Goal: Task Accomplishment & Management: Manage account settings

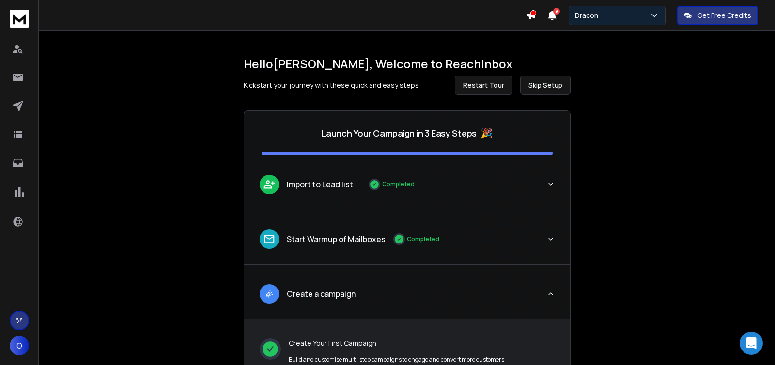
click at [630, 13] on div "Dracon" at bounding box center [617, 16] width 84 height 10
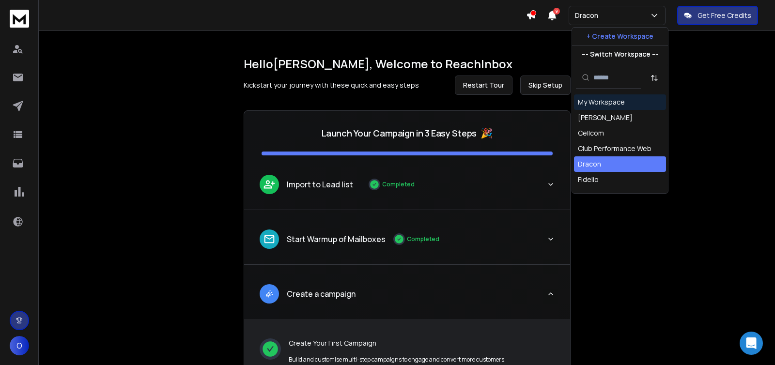
click at [624, 35] on p "+ Create Workspace" at bounding box center [619, 36] width 67 height 10
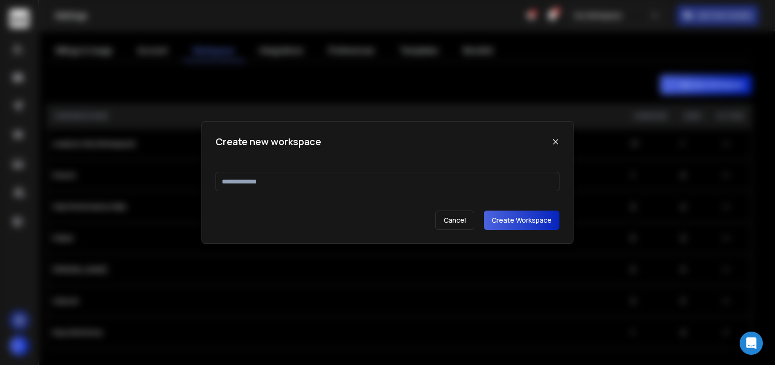
click at [297, 189] on input at bounding box center [387, 181] width 344 height 19
type input "**********"
click at [426, 155] on div "Create new workspace" at bounding box center [387, 151] width 344 height 33
click at [505, 217] on button "Create Workspace" at bounding box center [522, 220] width 76 height 19
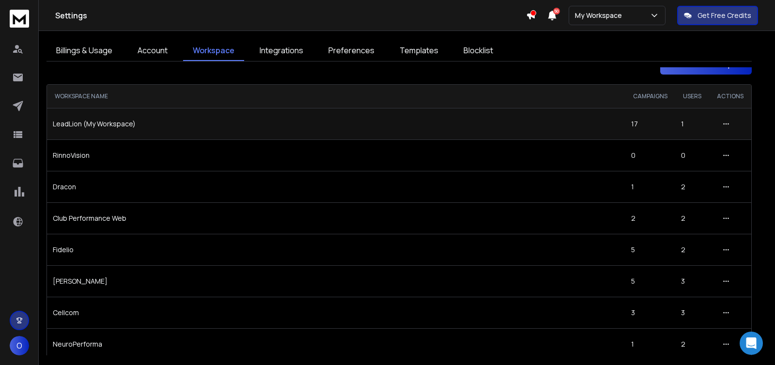
scroll to position [25, 0]
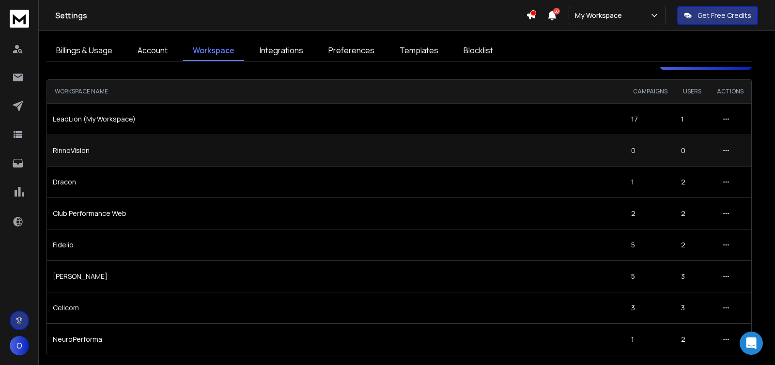
click at [192, 149] on td "RinnoVision" at bounding box center [336, 150] width 578 height 31
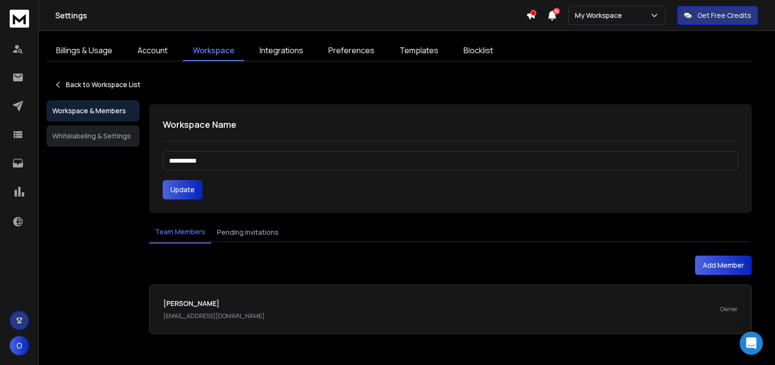
click at [712, 266] on button "Add Member" at bounding box center [723, 265] width 57 height 19
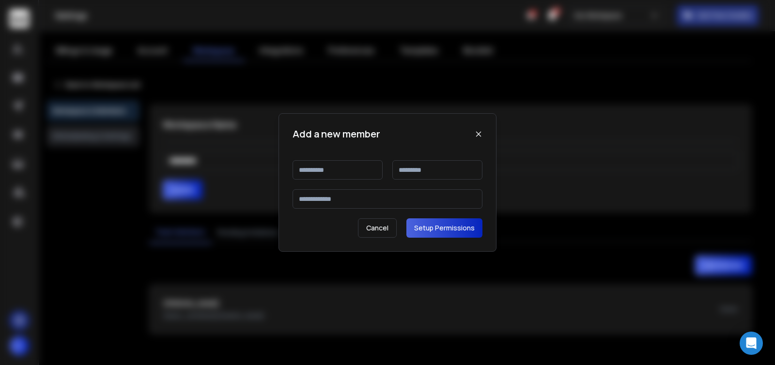
click at [334, 176] on input at bounding box center [337, 169] width 90 height 19
type input "*********"
type input "*****"
type input "**********"
click at [424, 145] on div "Add a new member" at bounding box center [387, 143] width 190 height 33
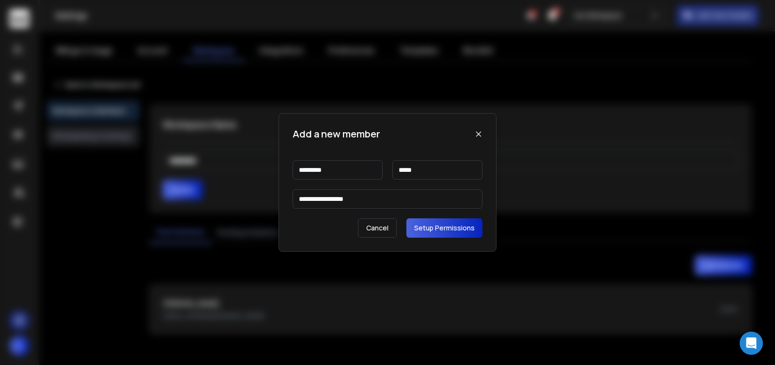
click at [440, 227] on button "Setup Permissions" at bounding box center [444, 227] width 76 height 19
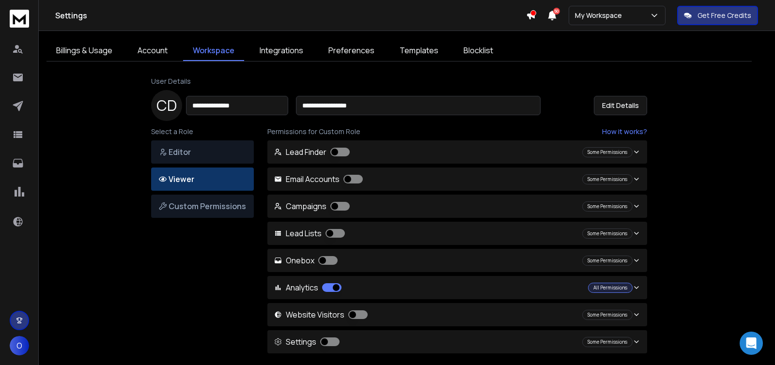
scroll to position [40, 0]
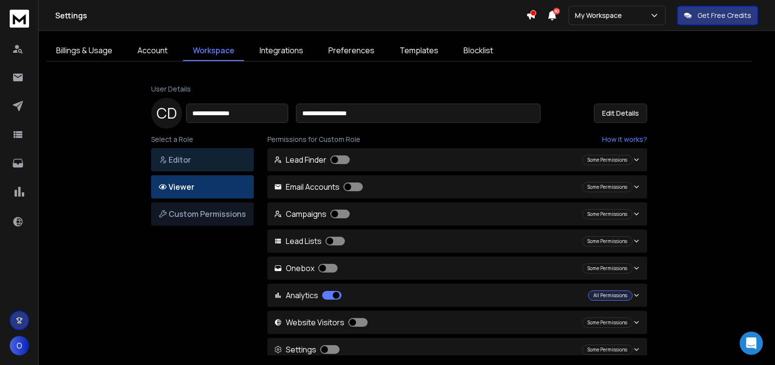
click at [182, 149] on div "Editor" at bounding box center [202, 159] width 103 height 23
click at [196, 155] on p "Editor" at bounding box center [202, 160] width 87 height 12
click at [166, 155] on button "Editor" at bounding box center [162, 160] width 8 height 24
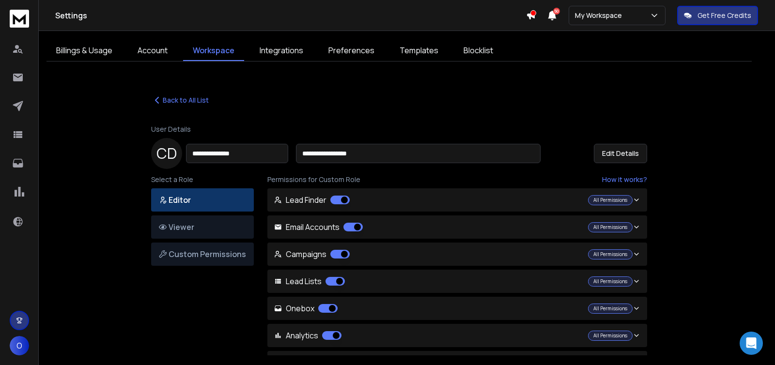
scroll to position [244, 0]
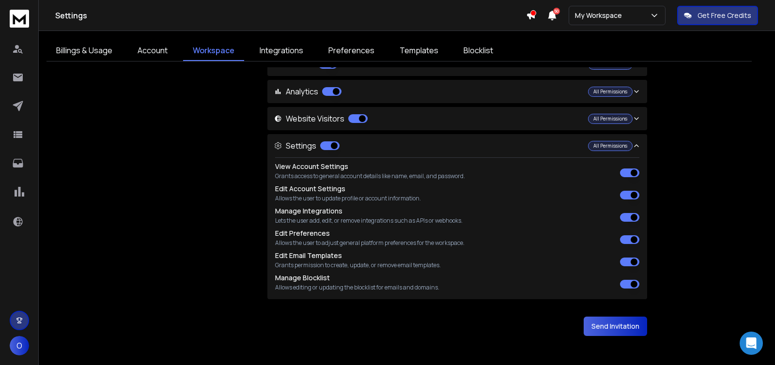
click at [603, 330] on button "Send Invitation" at bounding box center [614, 326] width 63 height 19
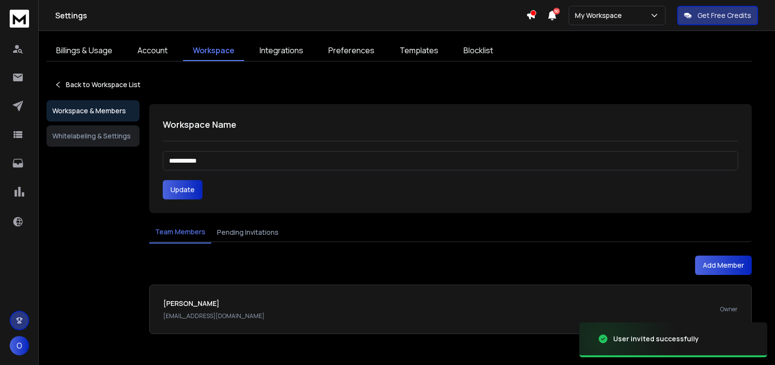
click at [717, 267] on button "Add Member" at bounding box center [723, 265] width 57 height 19
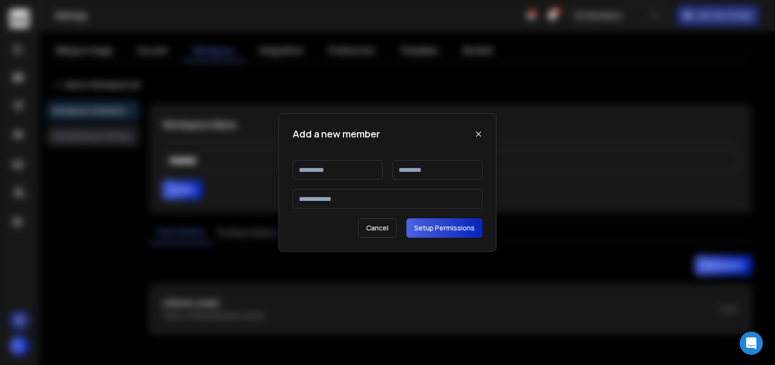
click at [344, 173] on input at bounding box center [337, 169] width 90 height 19
type input "*********"
type input "*****"
click at [422, 132] on div "Add a new member" at bounding box center [387, 134] width 190 height 14
click at [344, 193] on input at bounding box center [387, 198] width 190 height 19
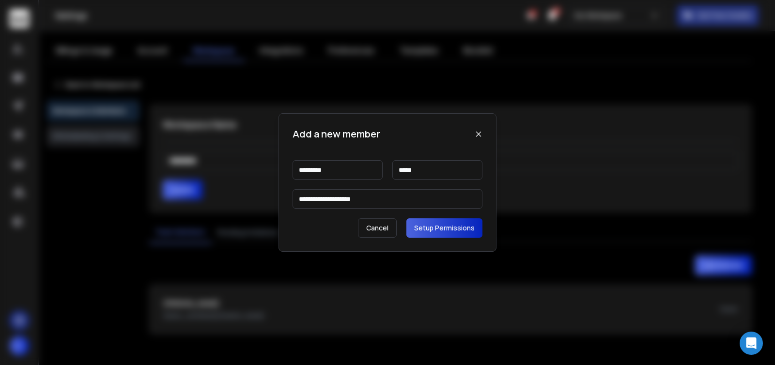
type input "**********"
click at [423, 142] on div "Add a new member" at bounding box center [387, 143] width 190 height 33
click at [443, 228] on button "Setup Permissions" at bounding box center [444, 227] width 76 height 19
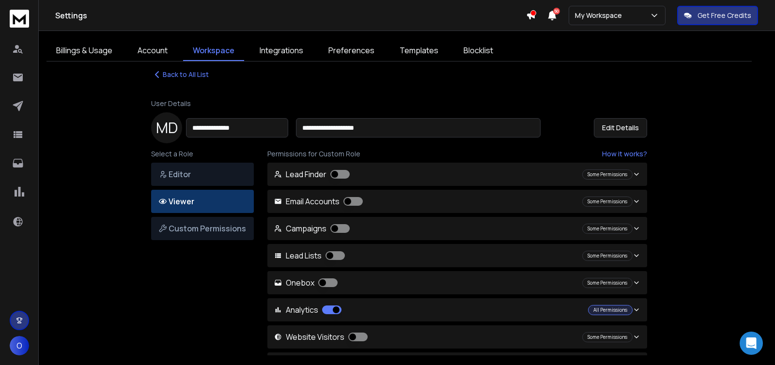
scroll to position [78, 0]
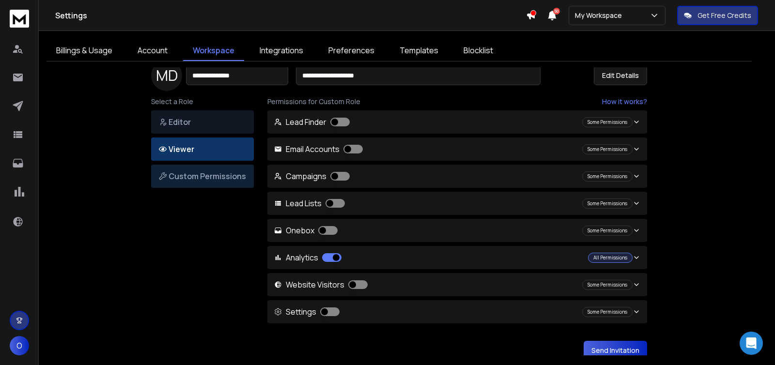
click at [214, 175] on p "Custom Permissions" at bounding box center [202, 176] width 87 height 12
click at [166, 175] on button "Custom Permissions" at bounding box center [162, 176] width 8 height 24
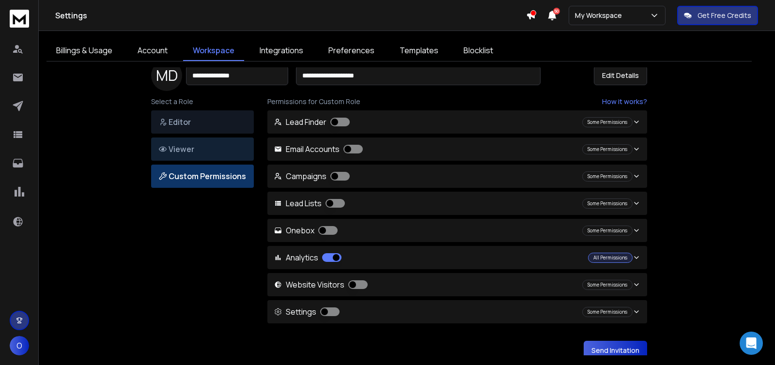
click at [194, 143] on p "Viewer" at bounding box center [202, 149] width 87 height 12
click at [166, 143] on button "Viewer" at bounding box center [162, 149] width 8 height 24
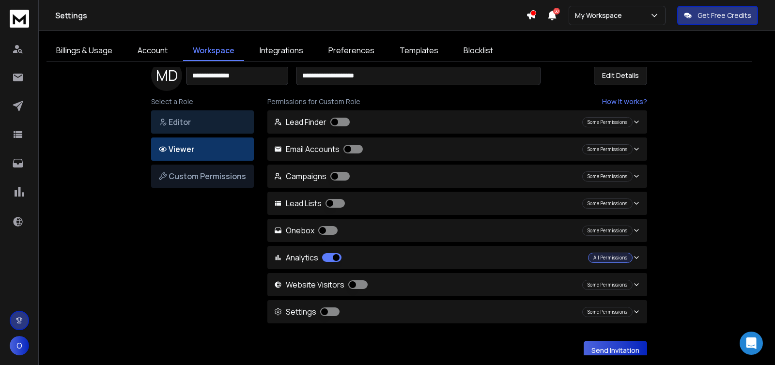
click at [195, 125] on p "Editor" at bounding box center [202, 122] width 87 height 12
click at [166, 125] on button "Editor" at bounding box center [162, 122] width 8 height 24
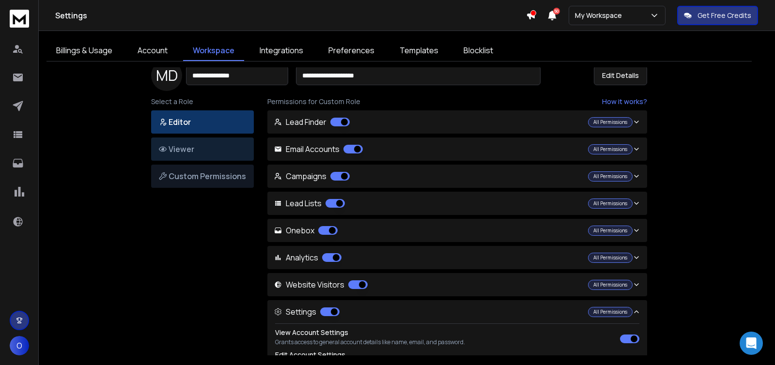
click at [198, 145] on p "Viewer" at bounding box center [202, 149] width 87 height 12
click at [166, 145] on button "Viewer" at bounding box center [162, 149] width 8 height 24
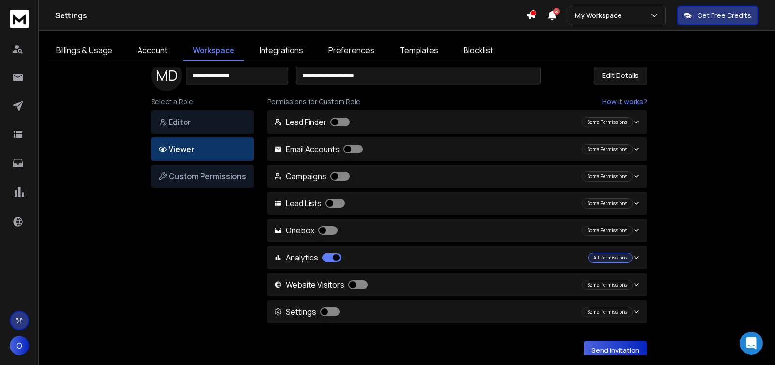
click at [322, 230] on button "button" at bounding box center [327, 230] width 19 height 9
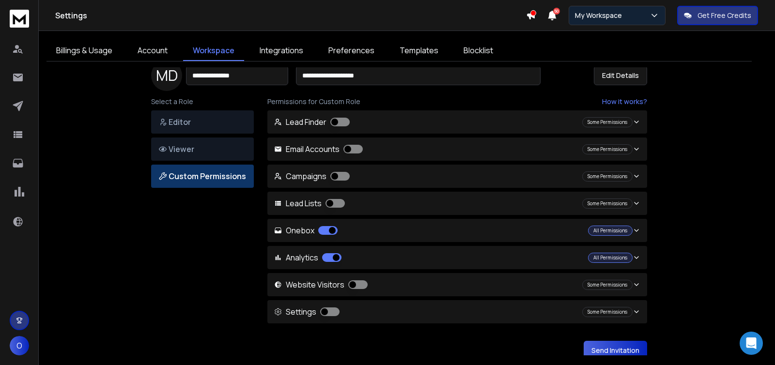
click at [593, 15] on p "My Workspace" at bounding box center [600, 16] width 51 height 10
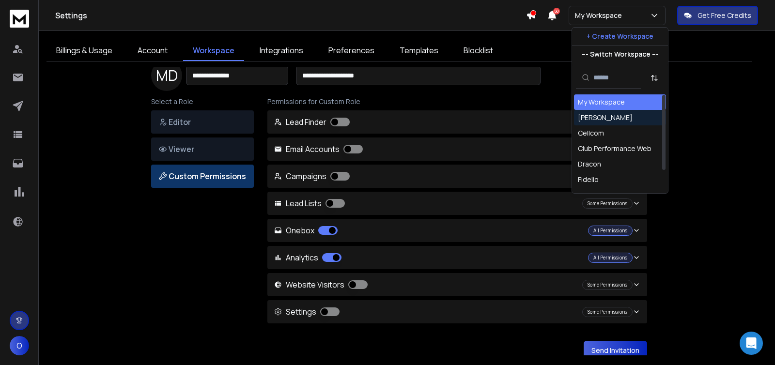
click at [589, 119] on div "[PERSON_NAME]" at bounding box center [605, 118] width 55 height 10
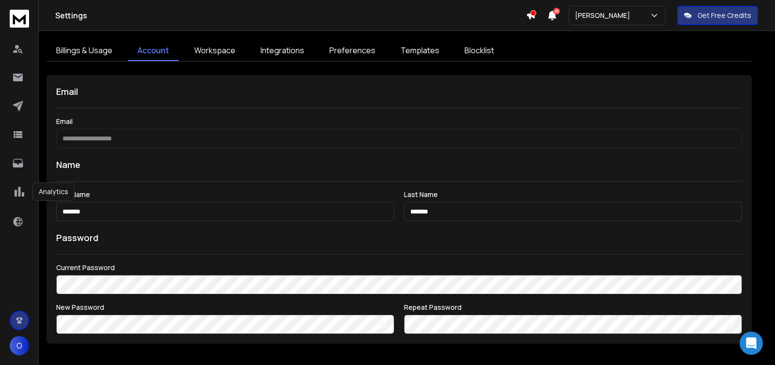
click at [23, 187] on icon at bounding box center [19, 191] width 15 height 15
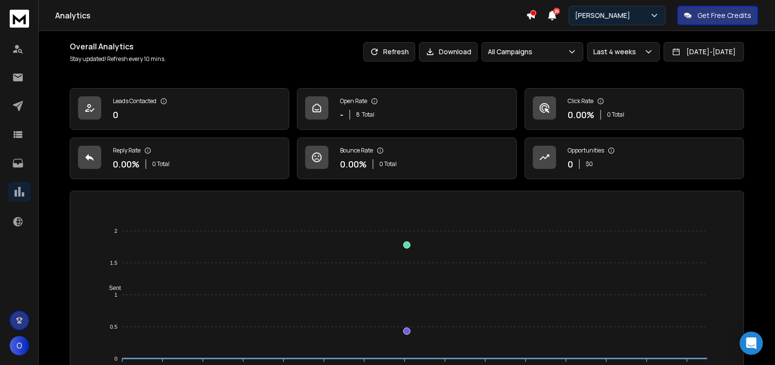
click at [625, 18] on div "[PERSON_NAME]" at bounding box center [617, 16] width 84 height 10
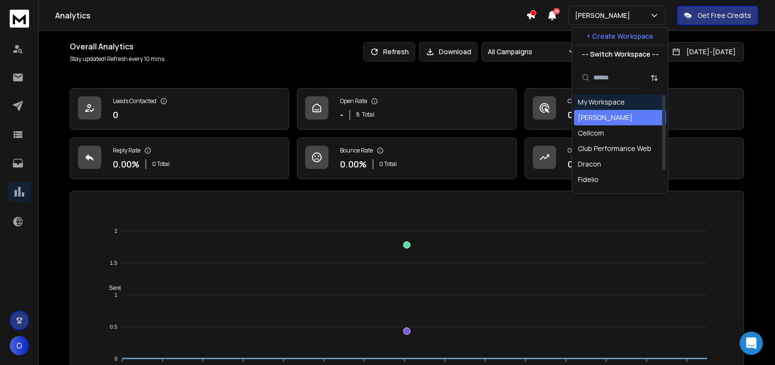
click at [597, 99] on div "My Workspace" at bounding box center [601, 102] width 47 height 10
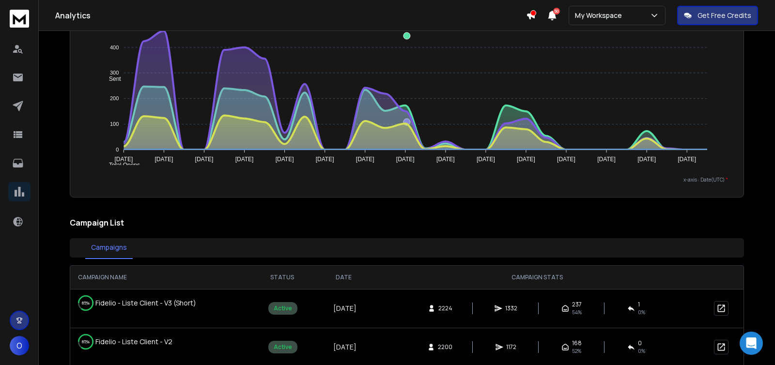
scroll to position [376, 0]
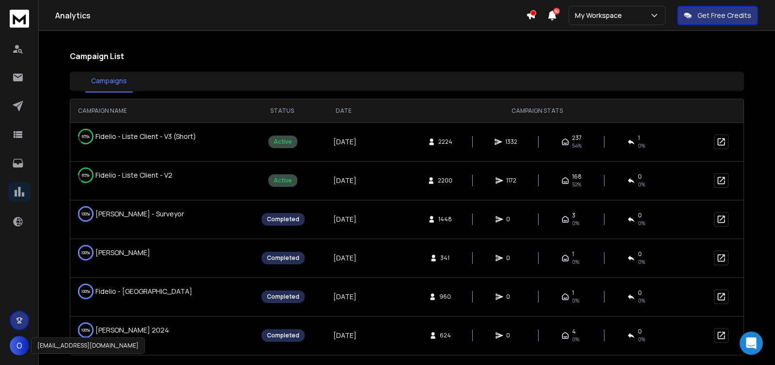
click at [24, 349] on span "O" at bounding box center [19, 345] width 19 height 19
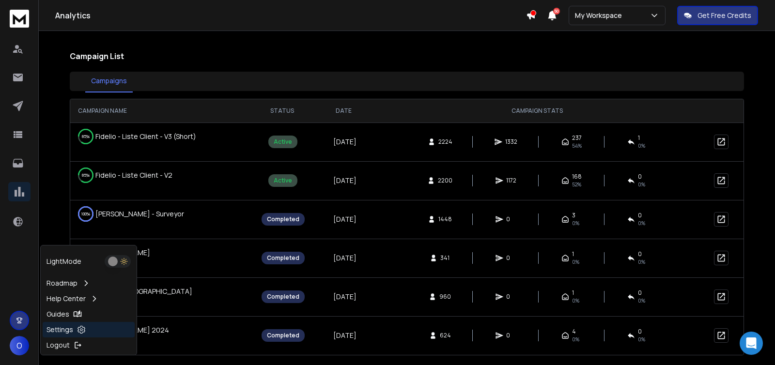
click at [67, 325] on p "Settings" at bounding box center [59, 330] width 27 height 10
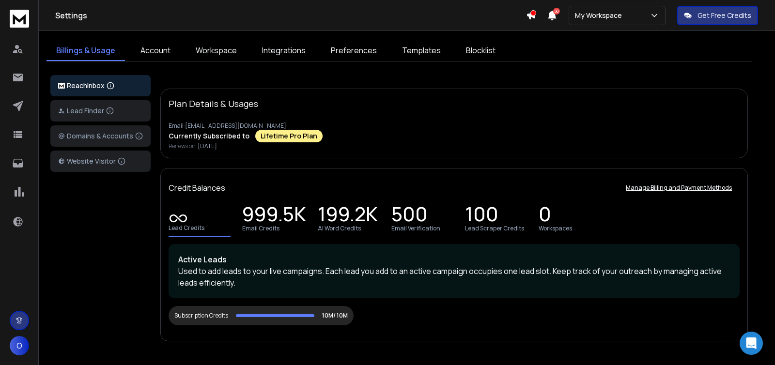
click at [164, 51] on link "Account" at bounding box center [155, 51] width 49 height 20
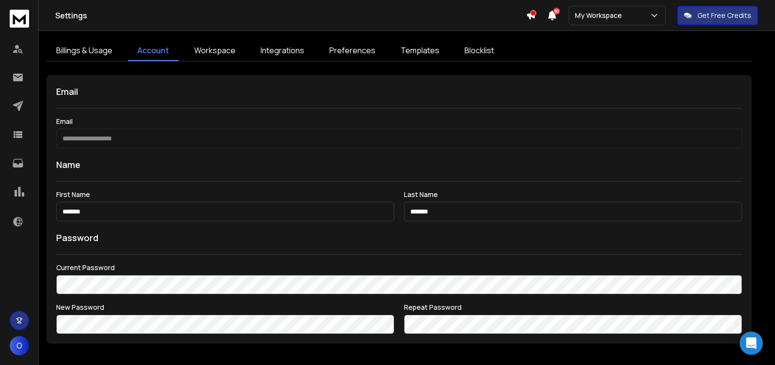
click at [200, 51] on link "Workspace" at bounding box center [214, 51] width 61 height 20
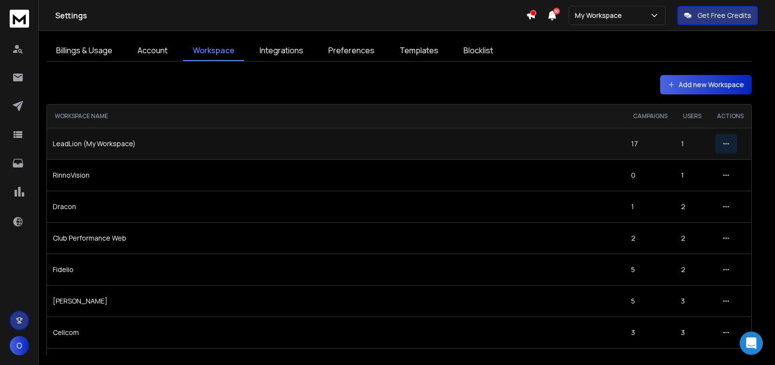
click at [724, 140] on icon "button" at bounding box center [725, 143] width 7 height 7
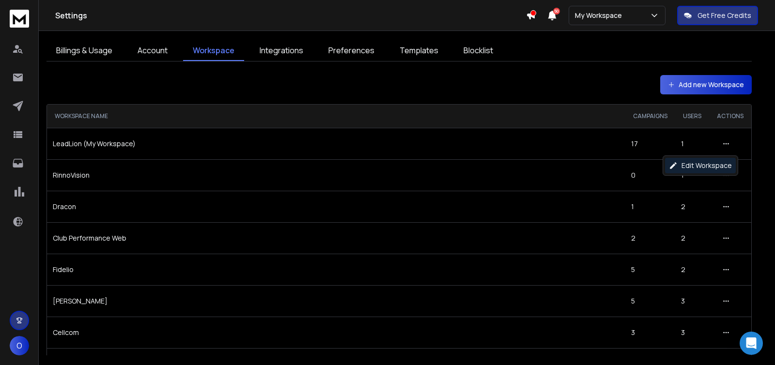
click at [713, 164] on p "Edit Workspace" at bounding box center [706, 166] width 50 height 10
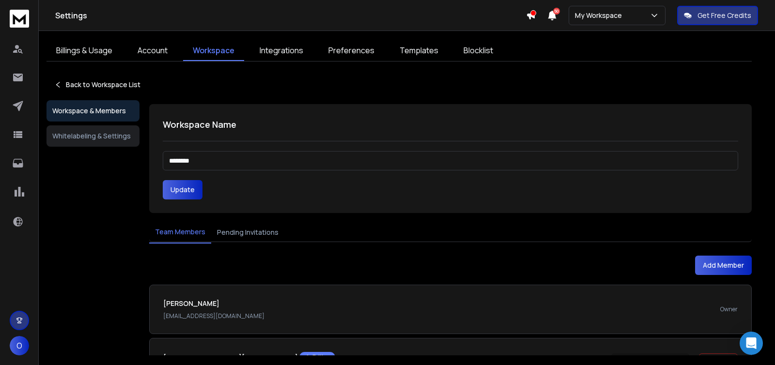
scroll to position [33, 0]
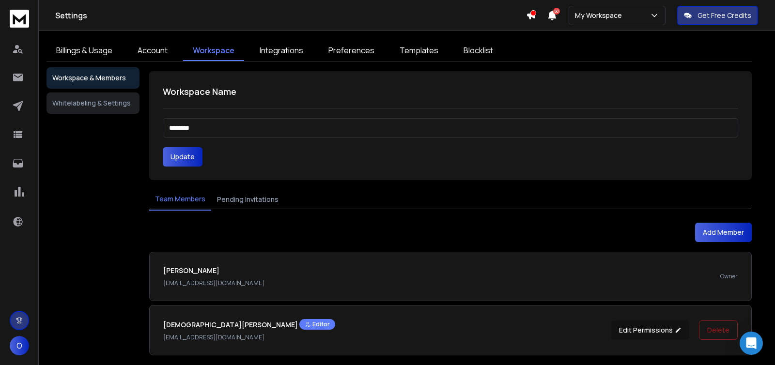
click at [704, 233] on button "Add Member" at bounding box center [723, 232] width 57 height 19
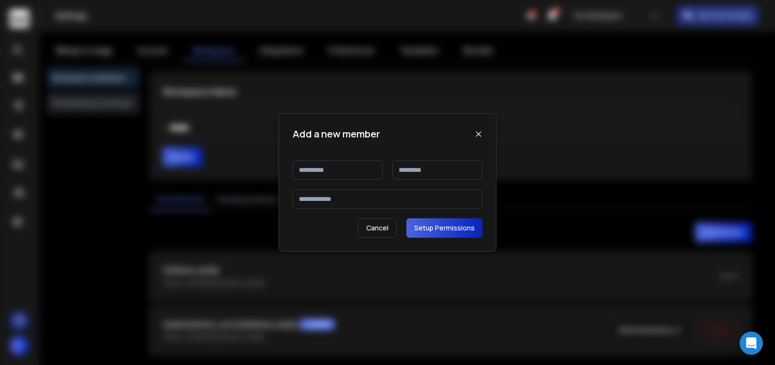
click at [338, 170] on input at bounding box center [337, 169] width 90 height 19
type input "*********"
type input "*****"
type input "**********"
click at [432, 140] on div "Add a new member" at bounding box center [387, 134] width 190 height 14
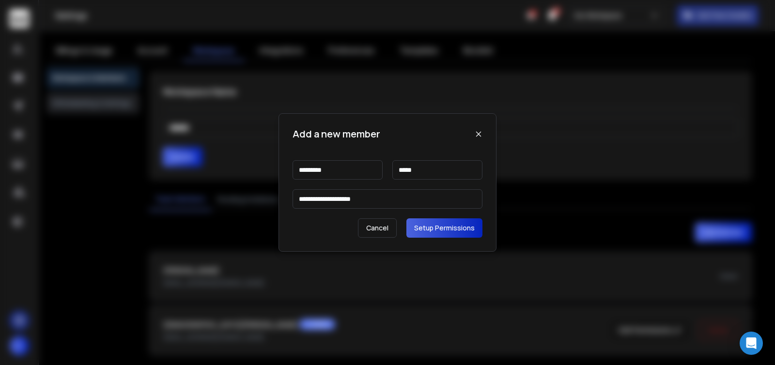
click at [446, 226] on button "Setup Permissions" at bounding box center [444, 227] width 76 height 19
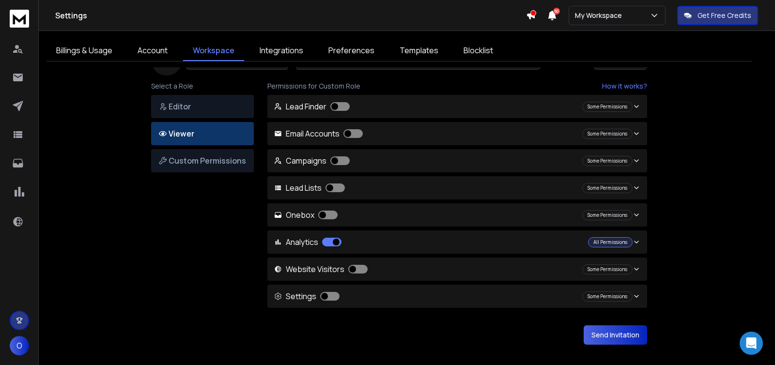
scroll to position [100, 0]
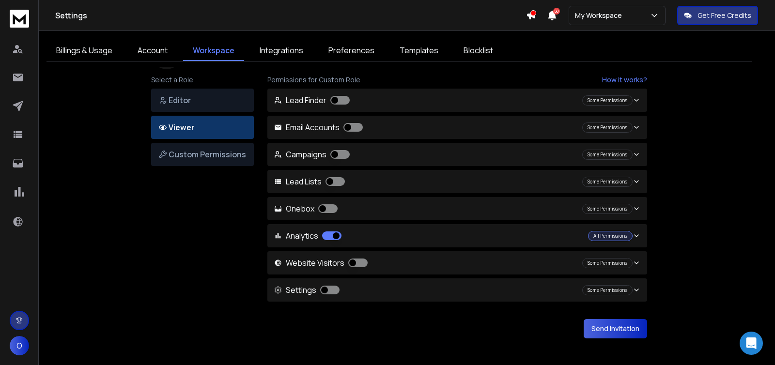
click at [336, 153] on button "button" at bounding box center [339, 154] width 19 height 9
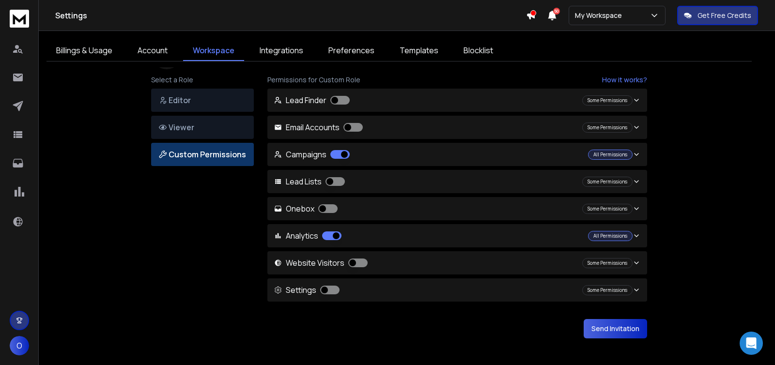
click at [318, 207] on button "button" at bounding box center [327, 208] width 19 height 9
click at [637, 290] on icon "button" at bounding box center [636, 290] width 8 height 8
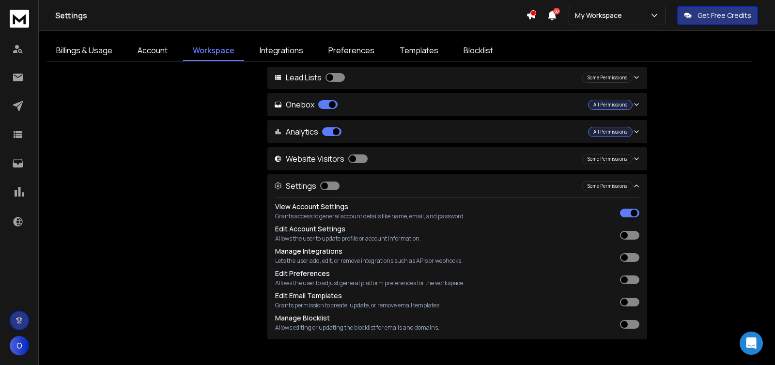
scroll to position [227, 0]
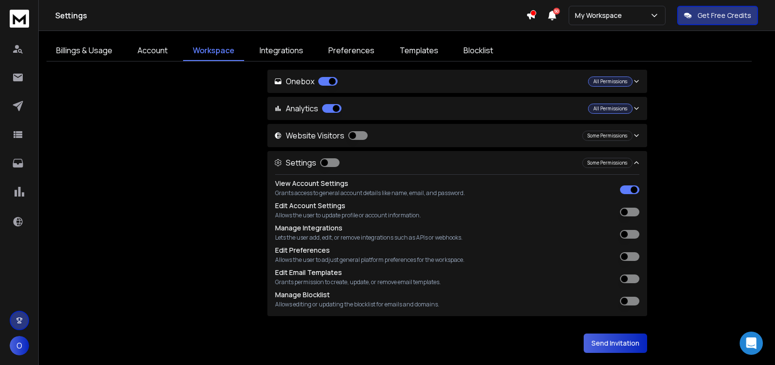
click at [618, 341] on button "Send Invitation" at bounding box center [614, 343] width 63 height 19
